Goal: Navigation & Orientation: Find specific page/section

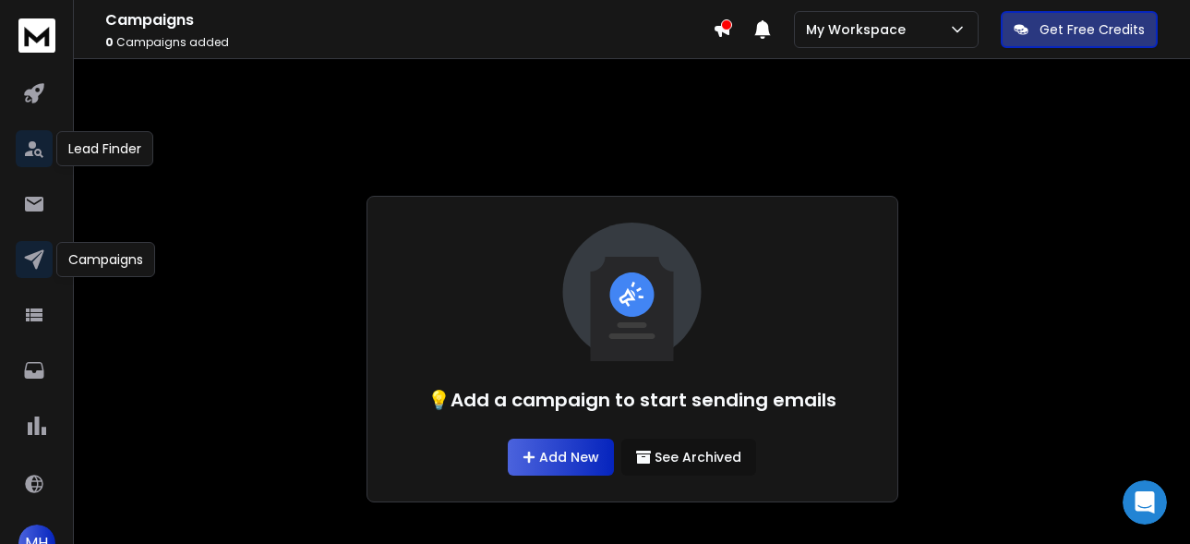
click at [32, 155] on icon at bounding box center [34, 153] width 18 height 9
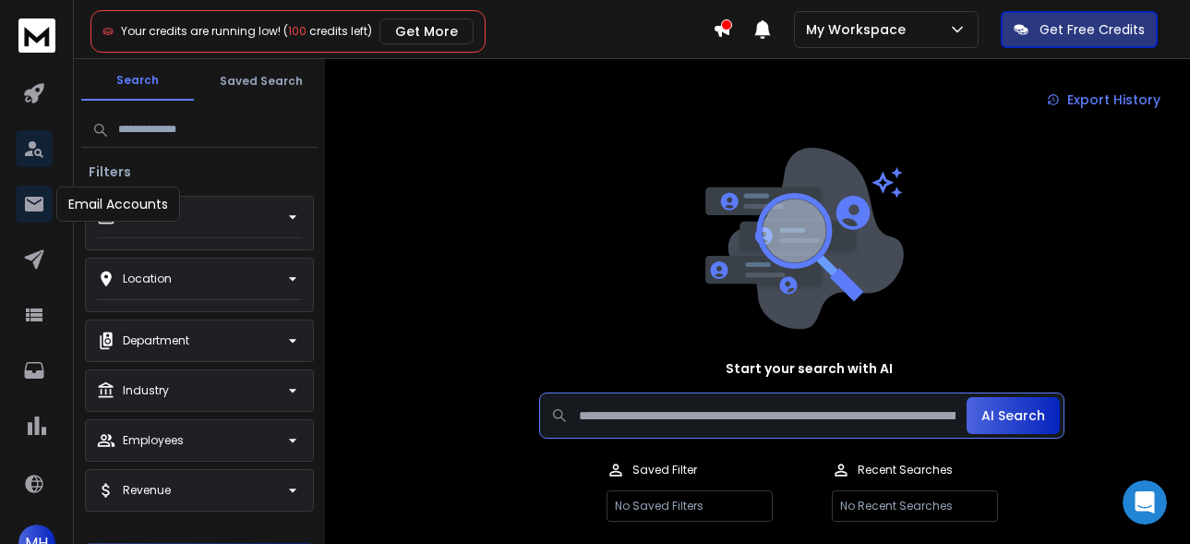
click at [33, 202] on icon at bounding box center [34, 204] width 22 height 22
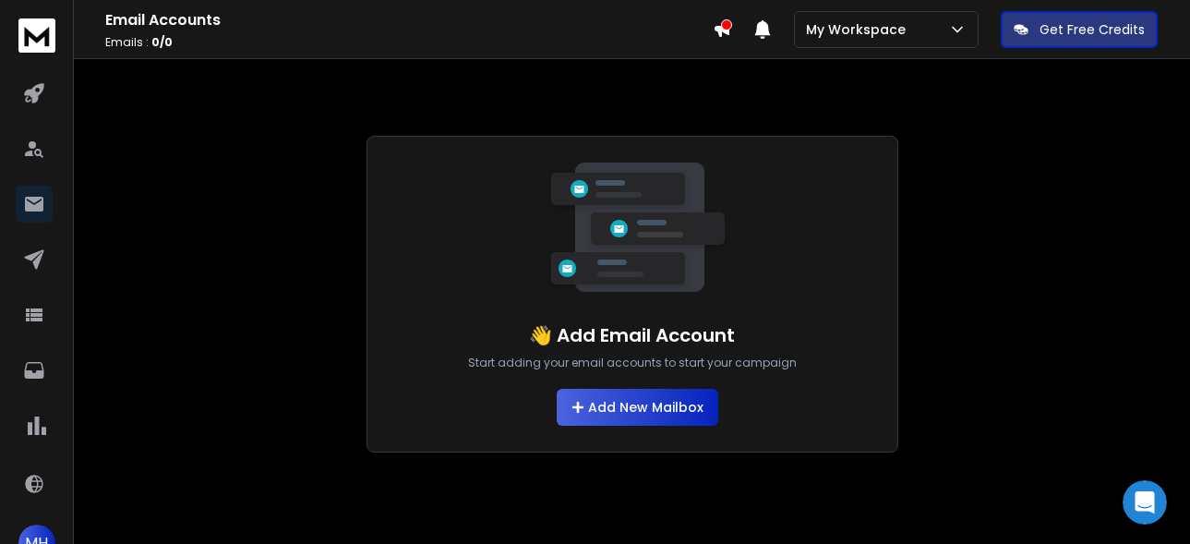
click at [657, 410] on button "Add New Mailbox" at bounding box center [638, 407] width 162 height 37
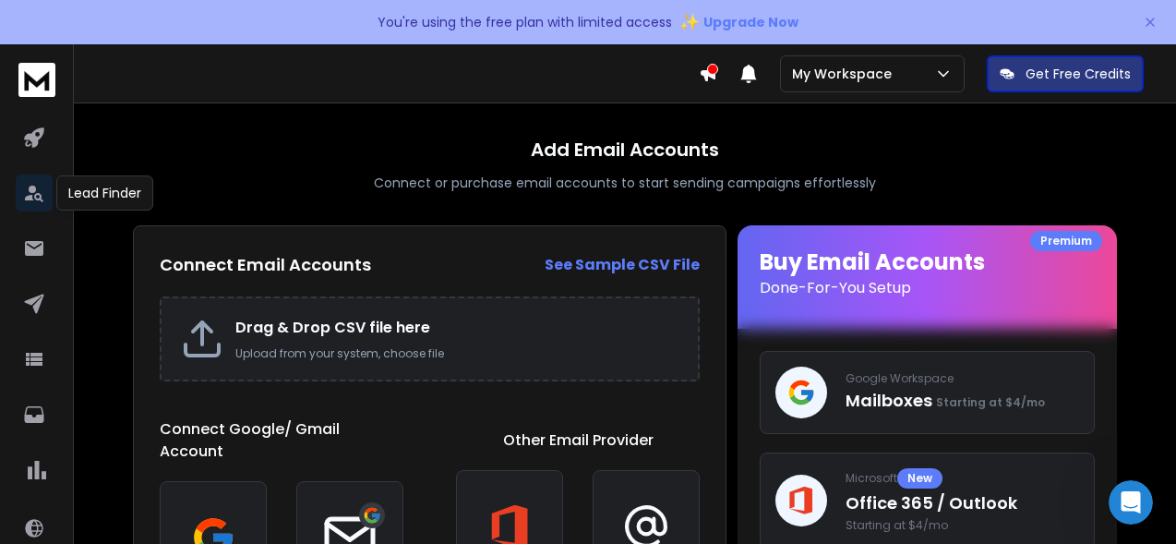
click at [32, 199] on icon at bounding box center [34, 193] width 22 height 22
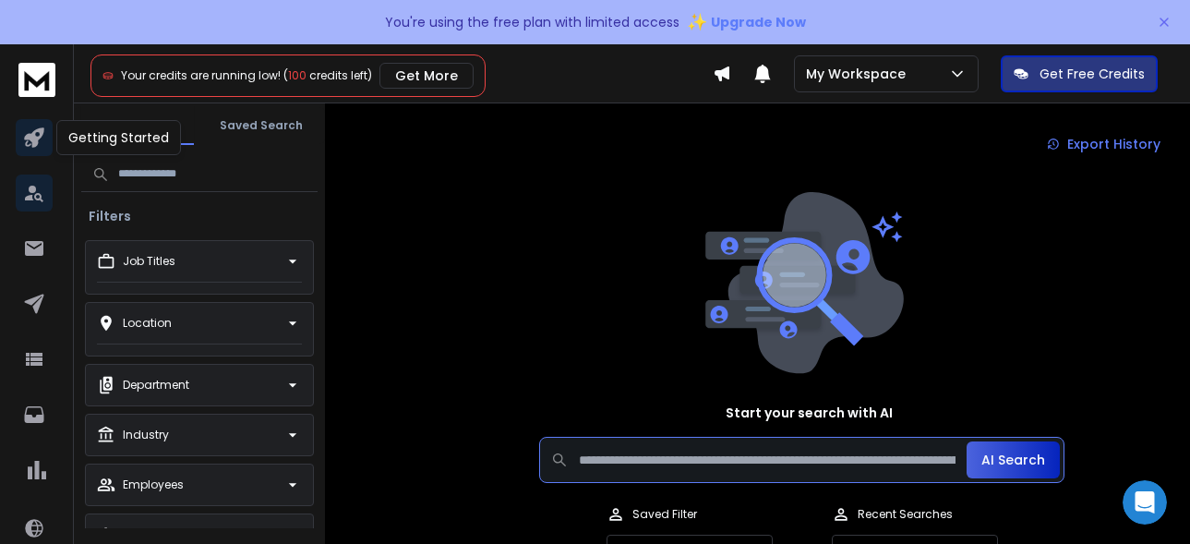
click at [37, 151] on link at bounding box center [34, 137] width 37 height 37
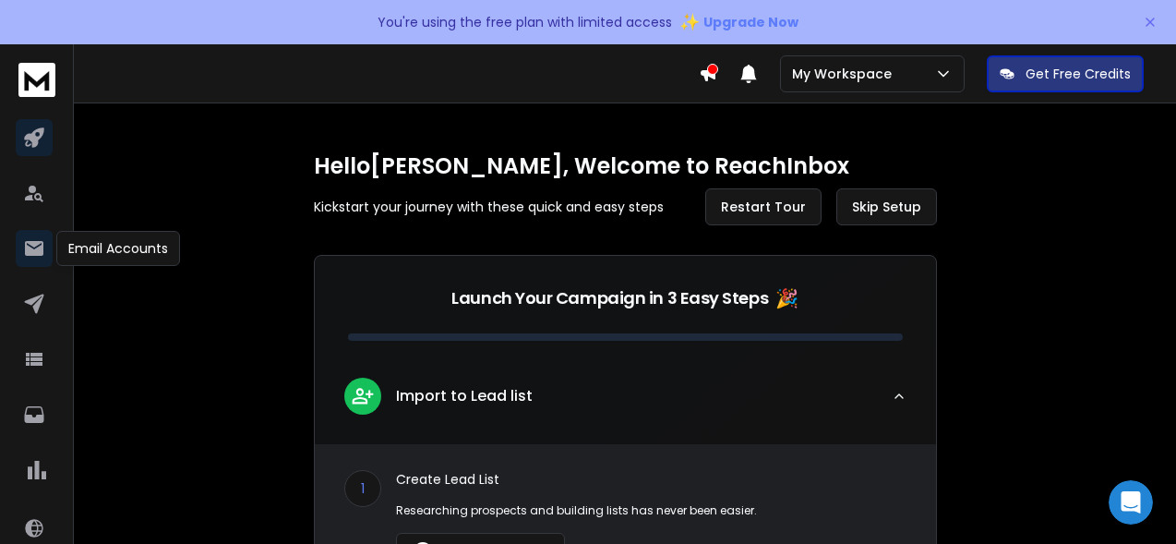
click at [30, 244] on icon at bounding box center [34, 248] width 18 height 15
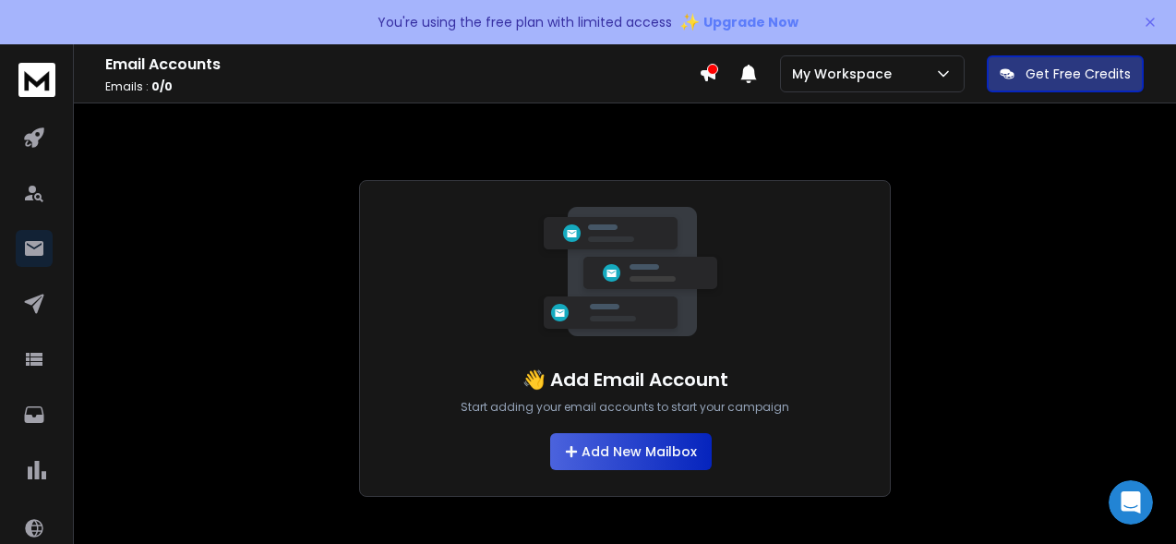
click at [627, 275] on icon at bounding box center [651, 273] width 134 height 32
click at [668, 222] on icon at bounding box center [611, 233] width 134 height 32
click at [684, 227] on icon at bounding box center [632, 271] width 129 height 129
